Goal: Communication & Community: Answer question/provide support

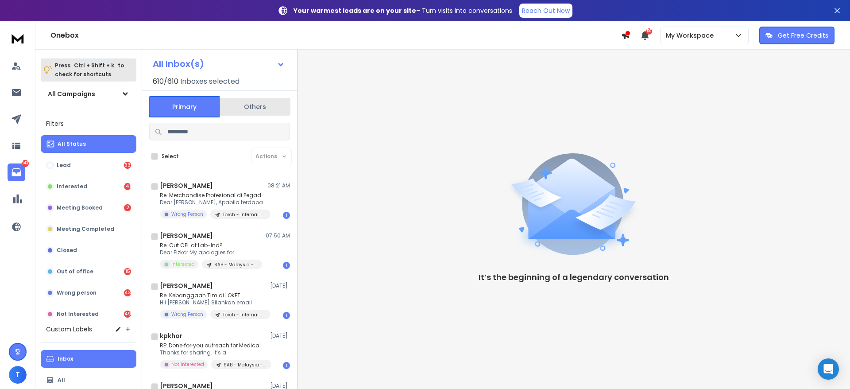
click at [234, 192] on p "Re: Merchandise Profesional di Pegadaian" at bounding box center [213, 195] width 106 height 7
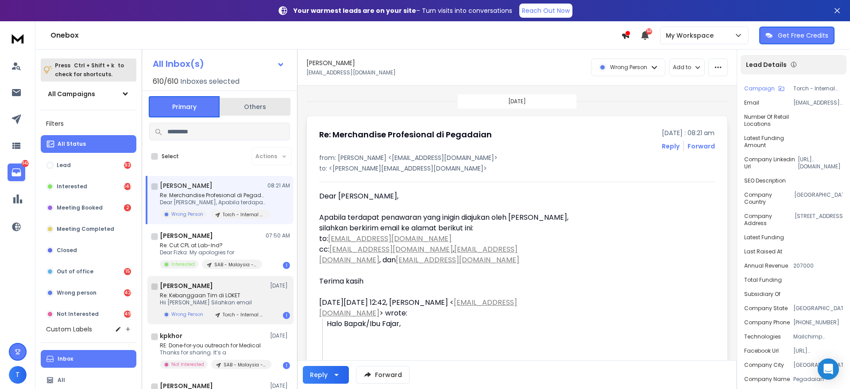
click at [229, 292] on p "Re: Kebanggaan Tim di LOKET" at bounding box center [213, 295] width 106 height 7
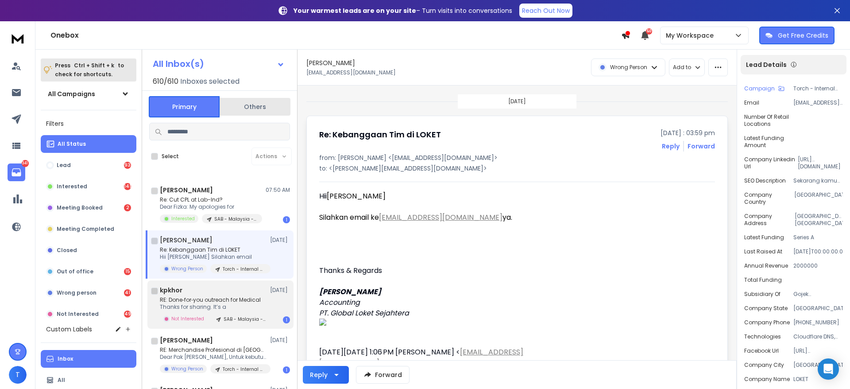
scroll to position [66, 0]
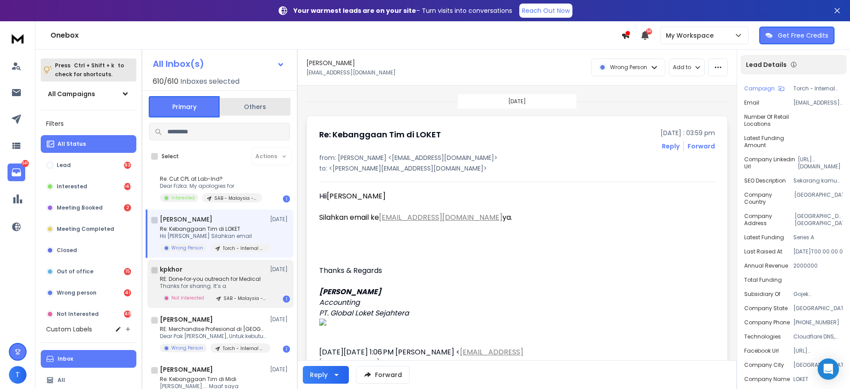
click at [237, 268] on div "kpkhor [DATE]" at bounding box center [225, 269] width 130 height 9
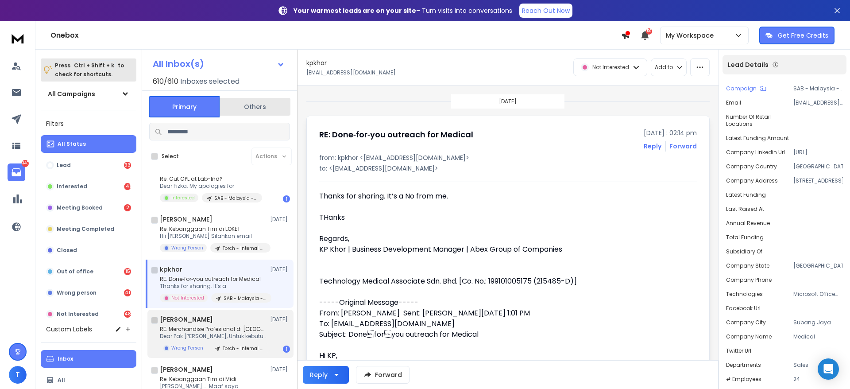
click at [239, 312] on div "[PERSON_NAME] [DATE] RE: Merchandise Profesional di [GEOGRAPHIC_DATA] Dear Pak …" at bounding box center [220, 334] width 146 height 48
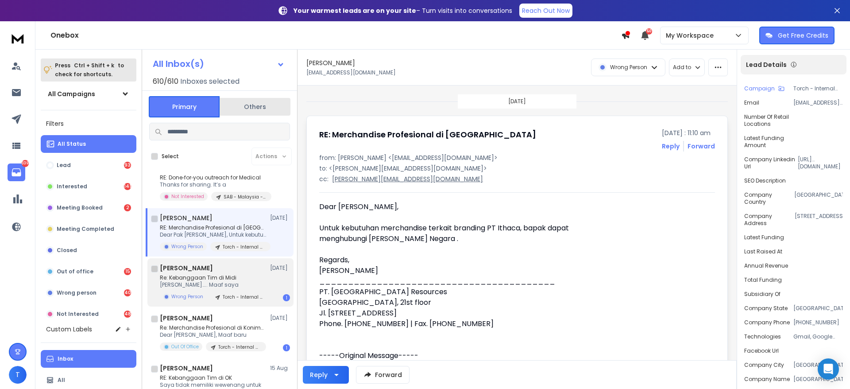
scroll to position [199, 0]
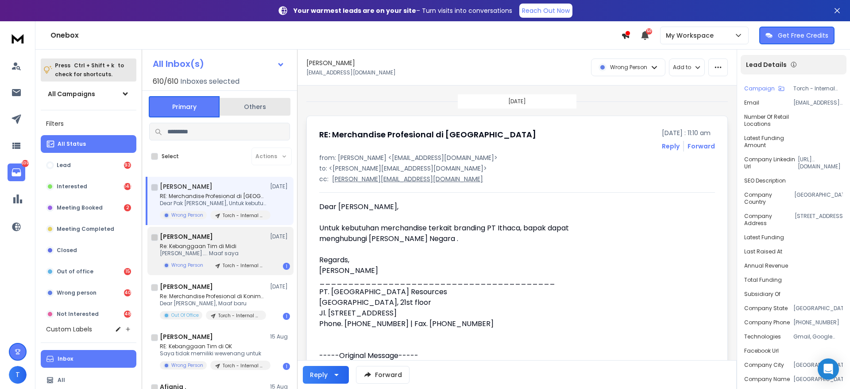
click at [251, 248] on p "Re: Kebanggaan Tim di Midi" at bounding box center [213, 246] width 106 height 7
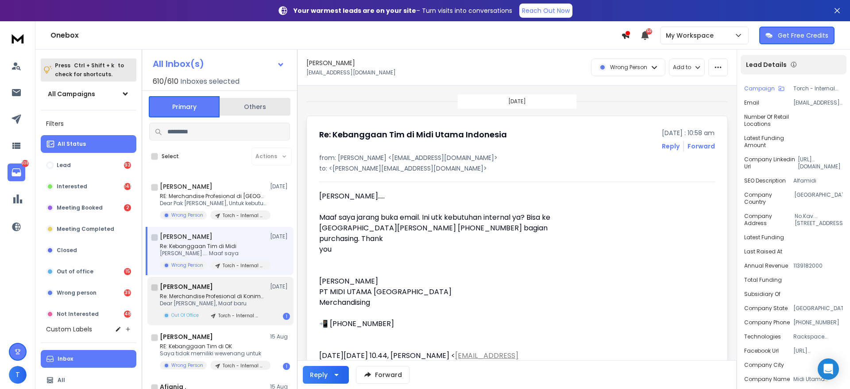
click at [243, 279] on div "[PERSON_NAME] [DATE] Re: Merchandise Profesional di Konimex Dear [PERSON_NAME],…" at bounding box center [220, 301] width 146 height 48
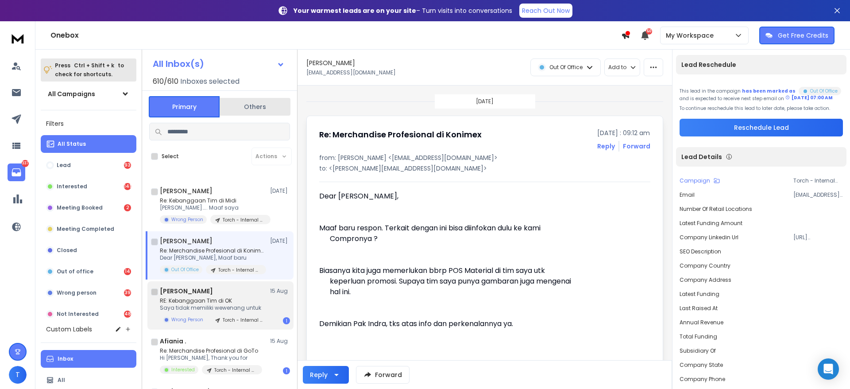
scroll to position [266, 0]
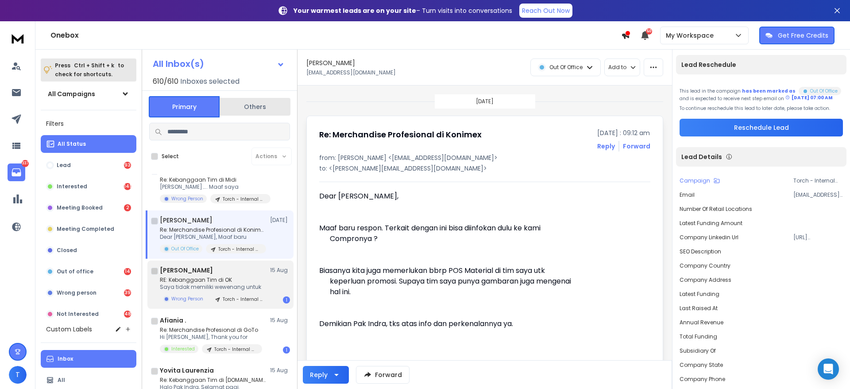
click at [241, 269] on div "Nining Kieswati [DATE]" at bounding box center [225, 270] width 130 height 9
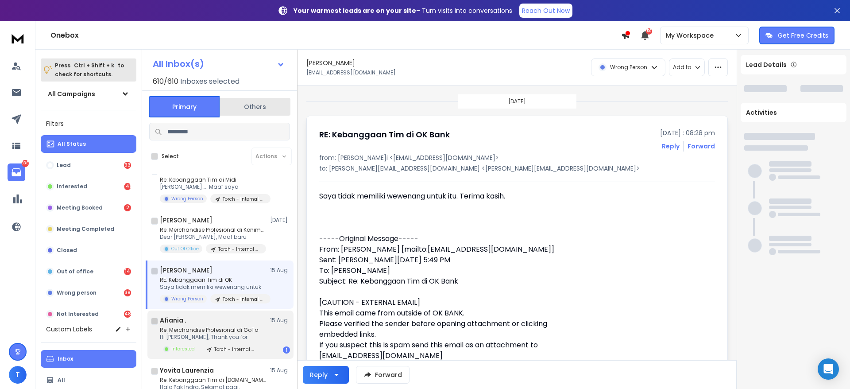
click at [226, 319] on div "Afiania . [DATE]" at bounding box center [225, 320] width 130 height 9
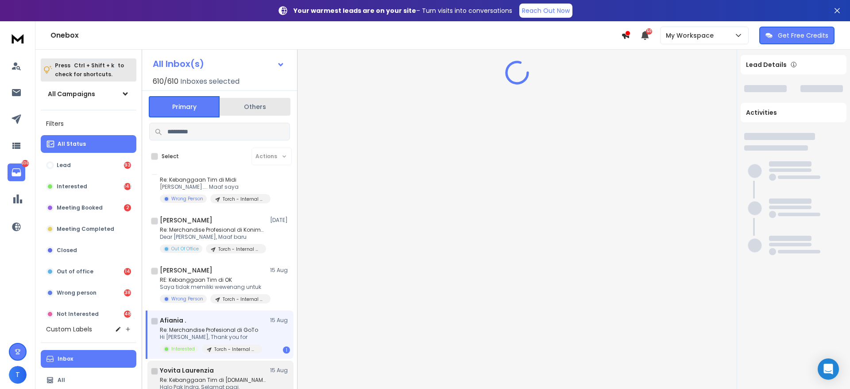
scroll to position [332, 0]
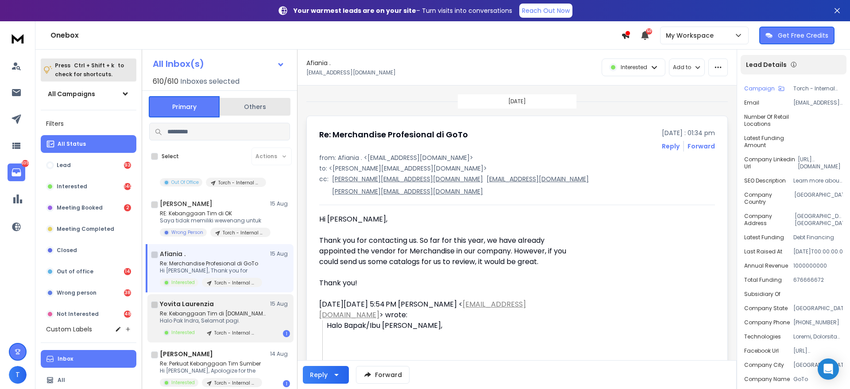
click at [233, 307] on div "Yovita Laurenzia [DATE]" at bounding box center [225, 303] width 130 height 9
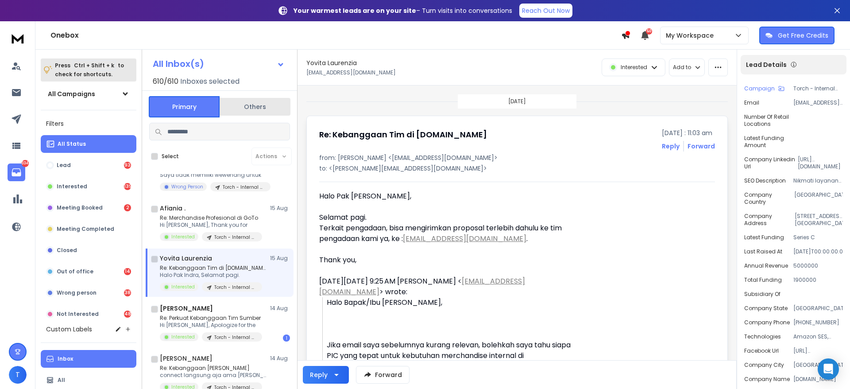
scroll to position [399, 0]
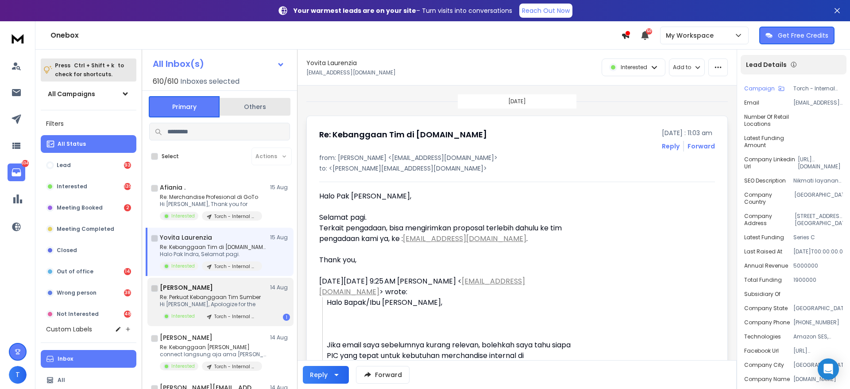
click at [226, 287] on div "[PERSON_NAME] [DATE]" at bounding box center [225, 287] width 130 height 9
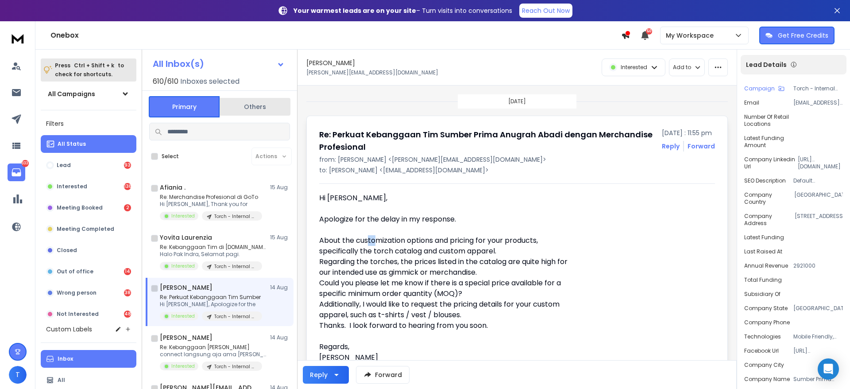
drag, startPoint x: 369, startPoint y: 241, endPoint x: 379, endPoint y: 241, distance: 10.6
click at [379, 241] on div "Apologize for the delay in my response. About the customization options and pri…" at bounding box center [448, 251] width 259 height 96
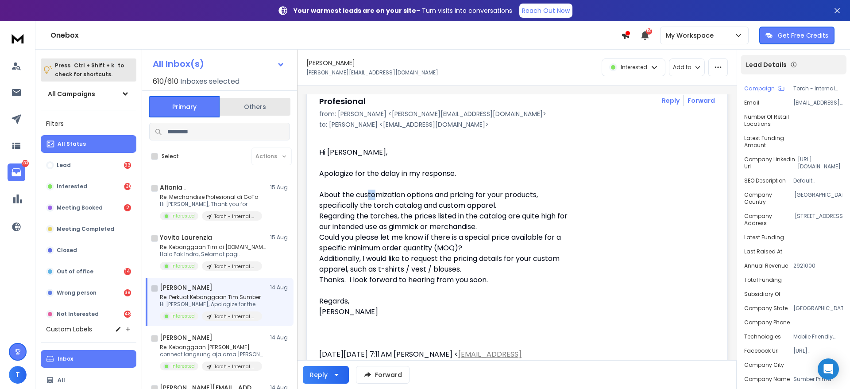
scroll to position [66, 0]
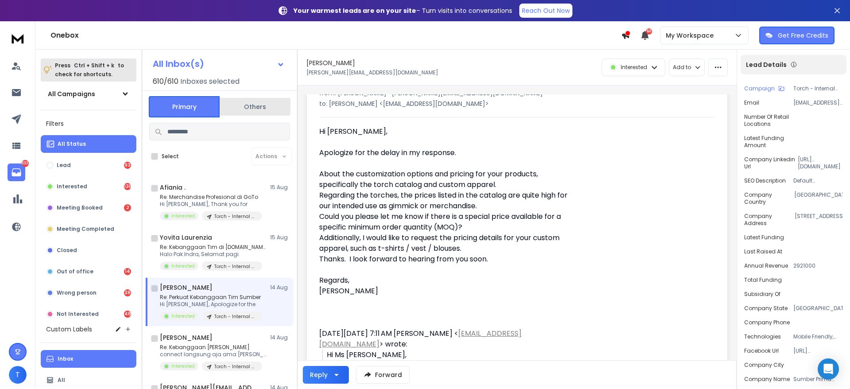
click at [454, 225] on div "Apologize for the delay in my response. About the customization options and pri…" at bounding box center [448, 185] width 259 height 96
click at [448, 192] on div "Apologize for the delay in my response. About the customization options and pri…" at bounding box center [448, 185] width 259 height 96
drag, startPoint x: 421, startPoint y: 197, endPoint x: 505, endPoint y: 203, distance: 84.8
click at [505, 203] on div "Apologize for the delay in my response. About the customization options and pri…" at bounding box center [448, 185] width 259 height 96
click at [419, 234] on p "Additionally, I would like to request the pricing details for your custom appar…" at bounding box center [448, 243] width 259 height 21
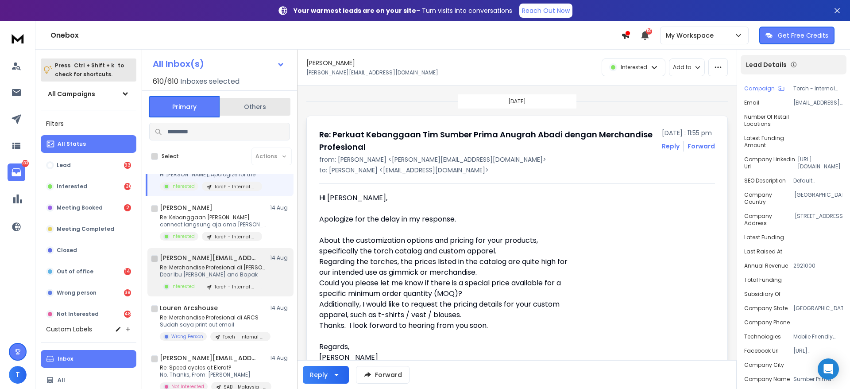
scroll to position [532, 0]
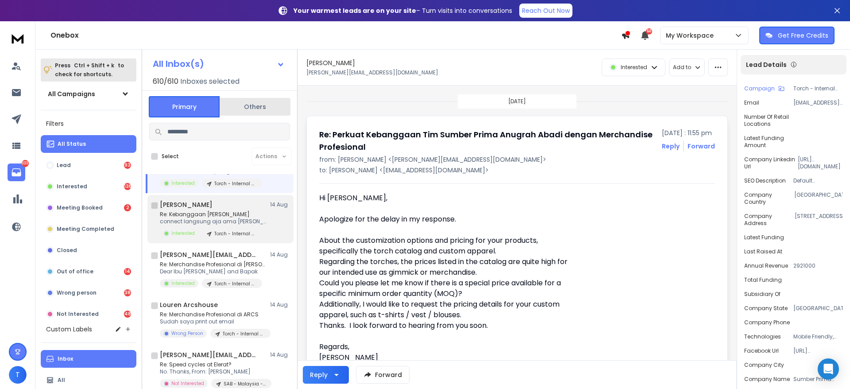
click at [262, 209] on div "[PERSON_NAME] [DATE] Re: Kebanggaan Tim di Ogilvy connect langsung aja ama tim …" at bounding box center [225, 219] width 130 height 38
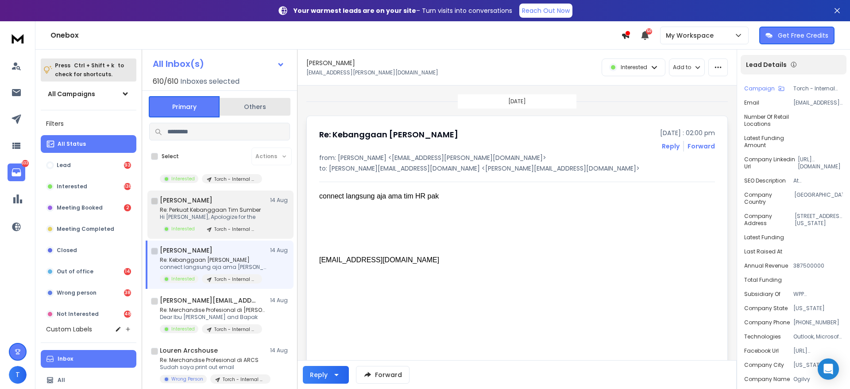
scroll to position [465, 0]
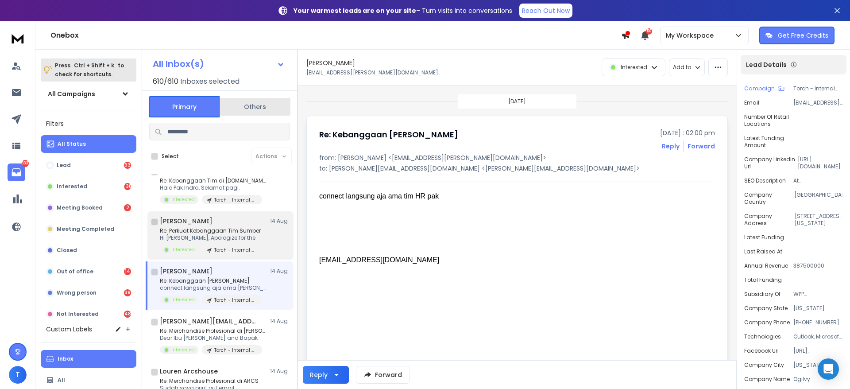
click at [215, 220] on div "[PERSON_NAME] [DATE]" at bounding box center [225, 221] width 130 height 9
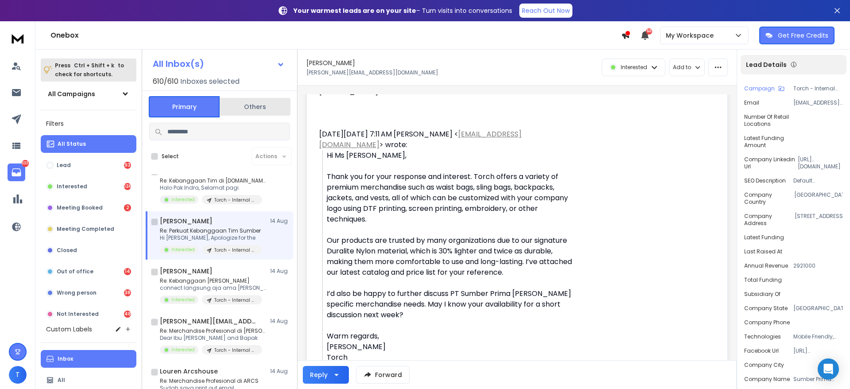
scroll to position [66, 0]
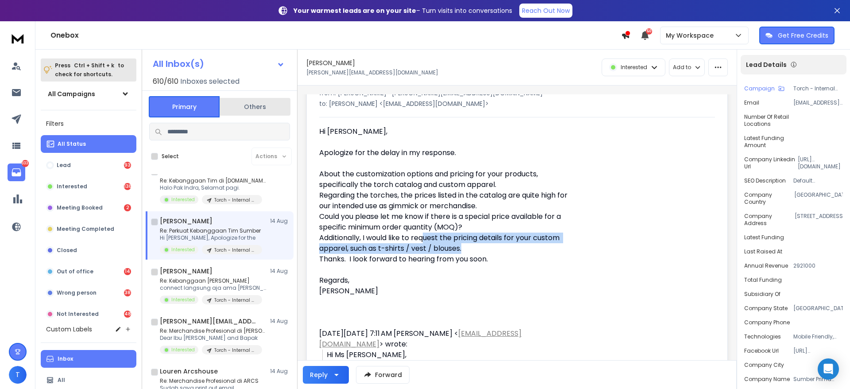
drag, startPoint x: 425, startPoint y: 239, endPoint x: 497, endPoint y: 248, distance: 72.0
click at [497, 248] on p "Additionally, I would like to request the pricing details for your custom appar…" at bounding box center [448, 243] width 259 height 21
click at [397, 233] on p "Additionally, I would like to request the pricing details for your custom appar…" at bounding box center [448, 243] width 259 height 21
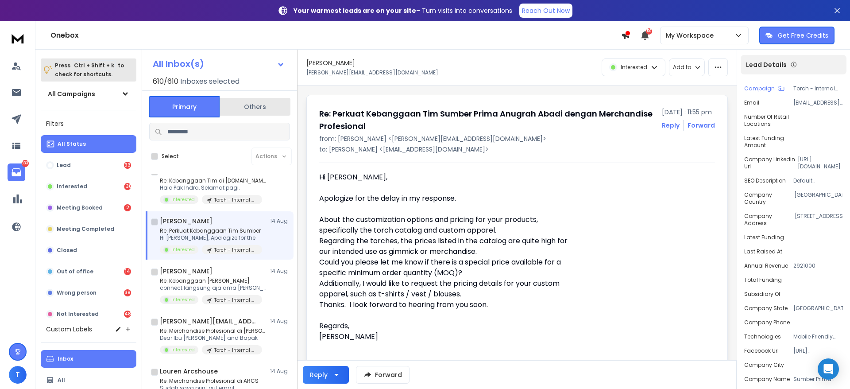
scroll to position [0, 0]
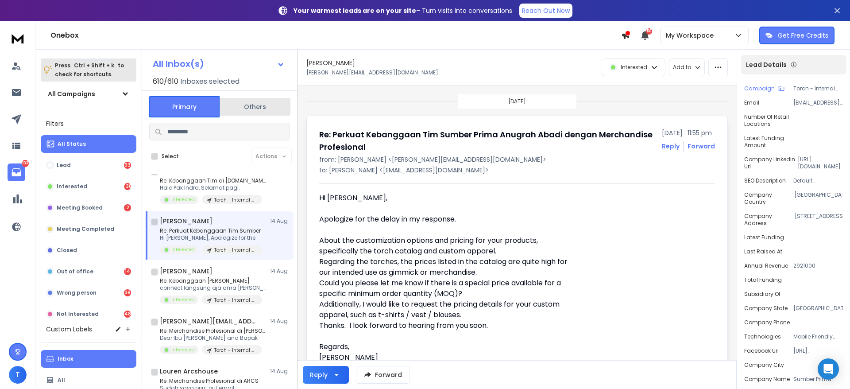
click at [412, 256] on div "Apologize for the delay in my response. About the customization options and pri…" at bounding box center [448, 251] width 259 height 96
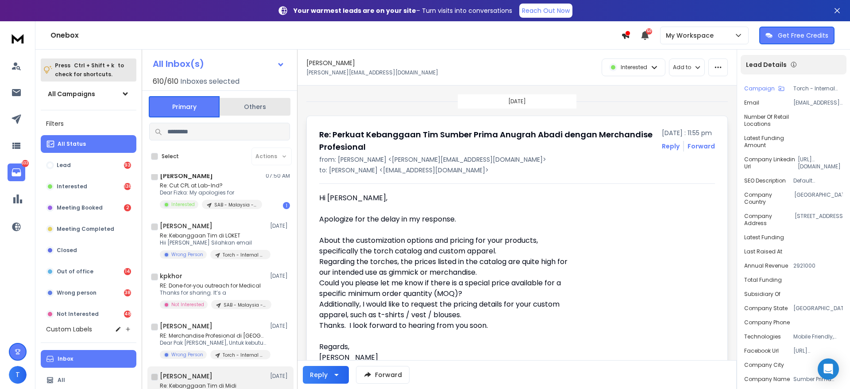
scroll to position [133, 0]
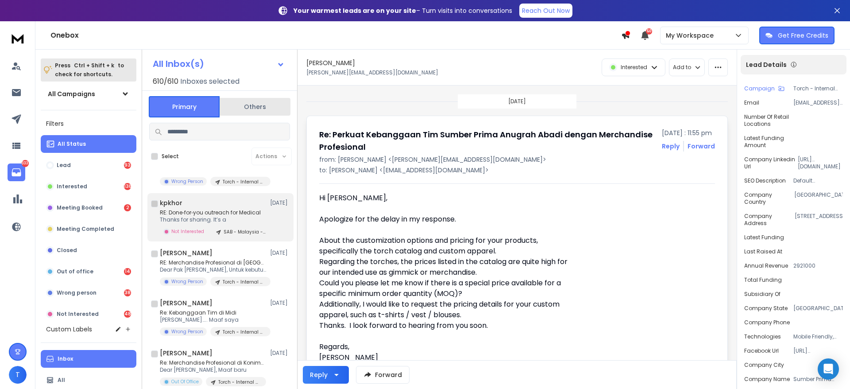
click at [207, 229] on div "Not Interested SAB - [GEOGRAPHIC_DATA] - Business Development Leaders - All Ind…" at bounding box center [216, 231] width 112 height 9
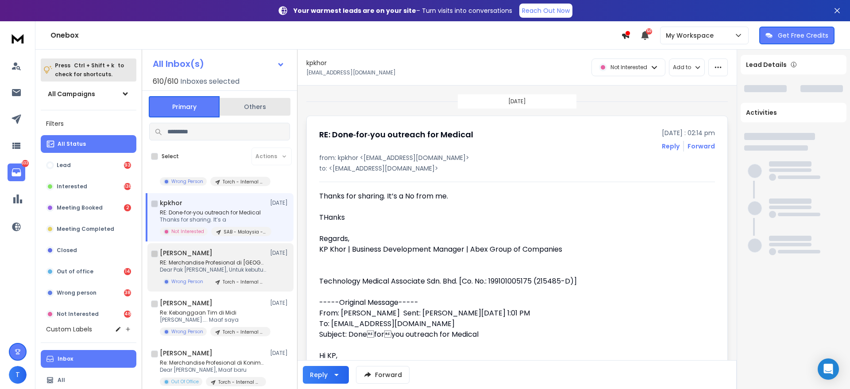
click at [234, 281] on p "Torch - Internal Merchandise - [DATE]" at bounding box center [244, 282] width 43 height 7
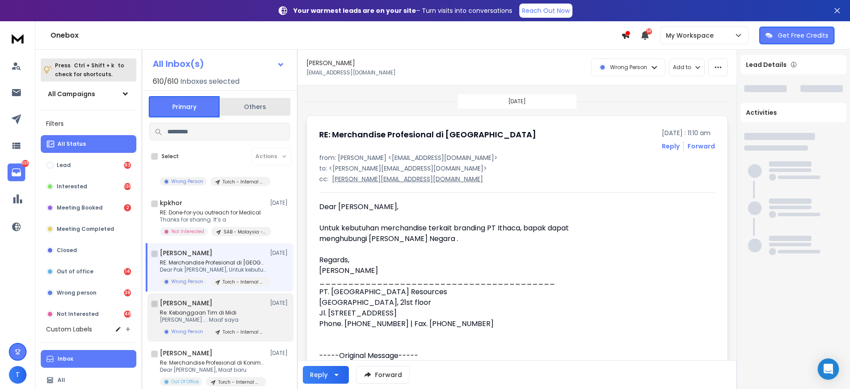
click at [221, 312] on p "Re: Kebanggaan Tim di Midi" at bounding box center [213, 312] width 106 height 7
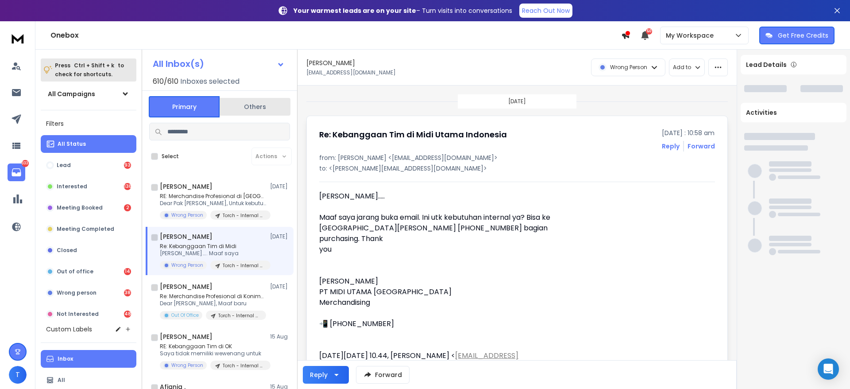
scroll to position [266, 0]
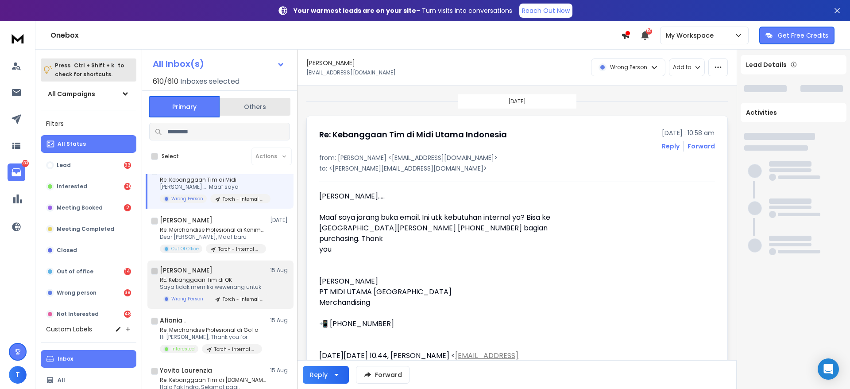
click at [221, 280] on p "RE: Kebanggaan Tim di OK" at bounding box center [213, 279] width 106 height 7
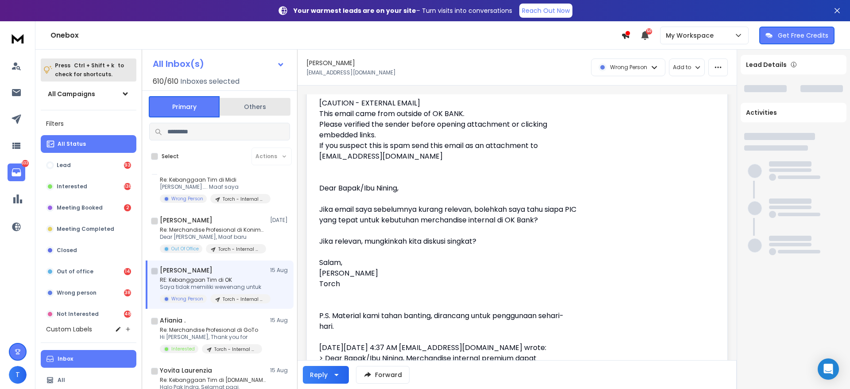
scroll to position [0, 0]
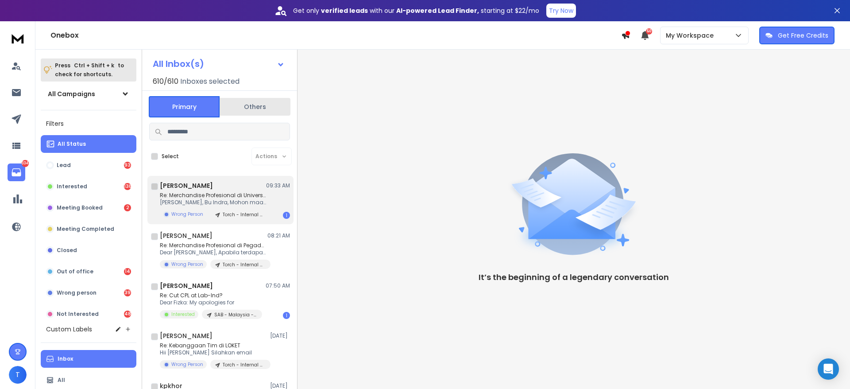
click at [219, 203] on p "Salam, Bu Indra, Mohon maaf.." at bounding box center [213, 202] width 106 height 7
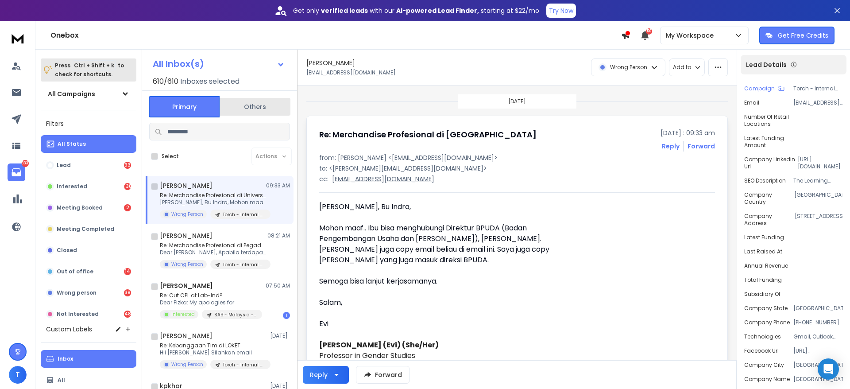
click at [454, 235] on div "Mohon maaf.. Ibu bisa menghubungi Direktur BPUDA (Badan Pengembangan Usaha dan …" at bounding box center [448, 244] width 259 height 43
